Goal: Navigation & Orientation: Find specific page/section

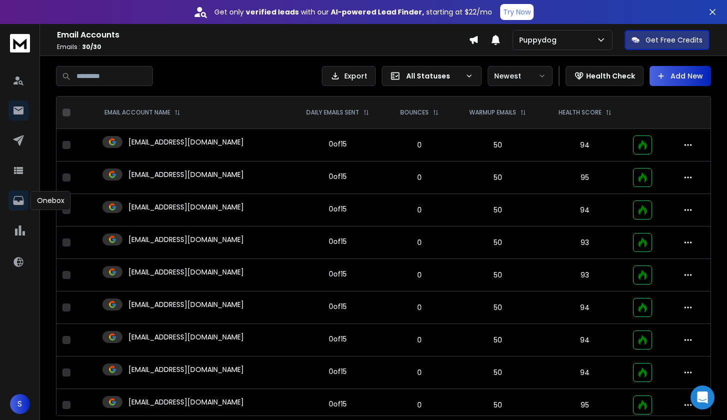
click at [19, 197] on icon at bounding box center [18, 200] width 12 height 12
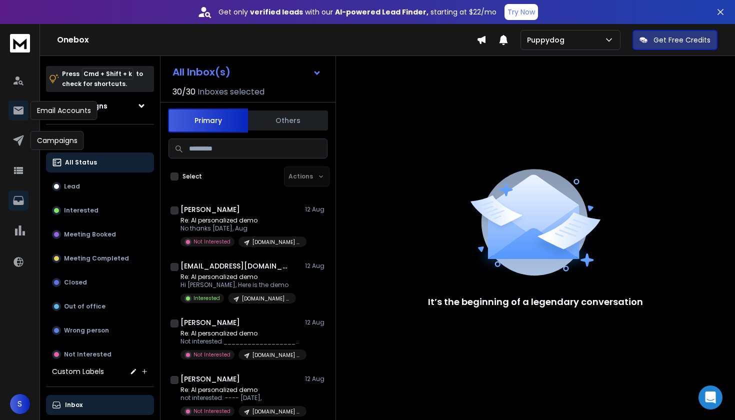
click at [19, 111] on icon at bounding box center [18, 110] width 10 height 8
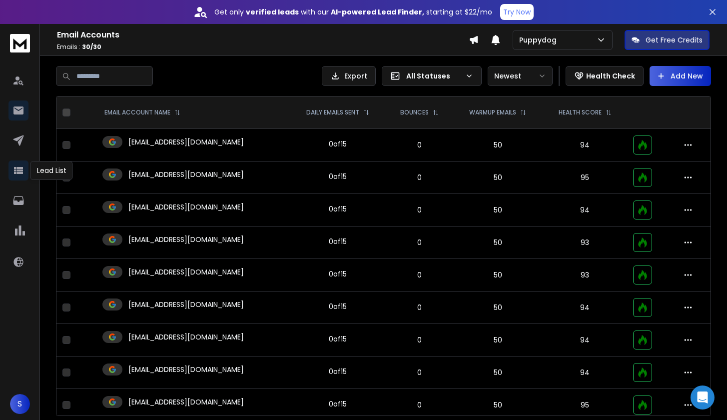
click at [19, 179] on link at bounding box center [18, 170] width 20 height 20
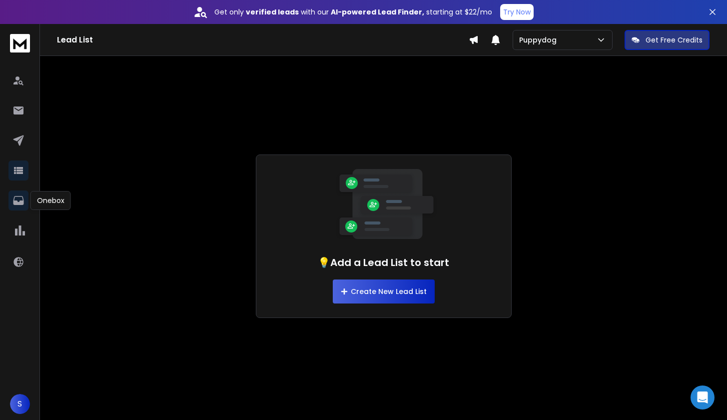
click at [19, 202] on icon at bounding box center [18, 200] width 10 height 9
